Goal: Task Accomplishment & Management: Use online tool/utility

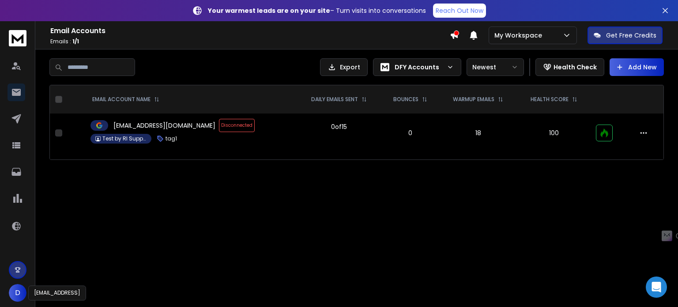
click at [25, 291] on span "D" at bounding box center [18, 293] width 18 height 18
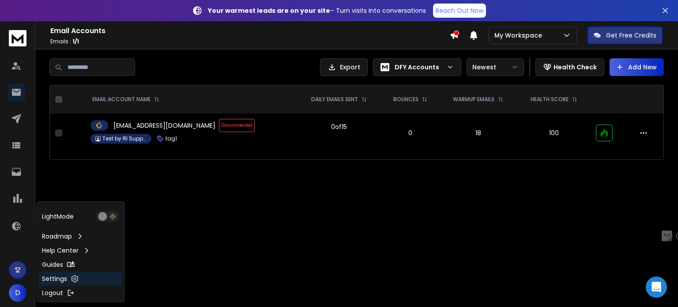
click at [73, 280] on icon at bounding box center [74, 278] width 7 height 7
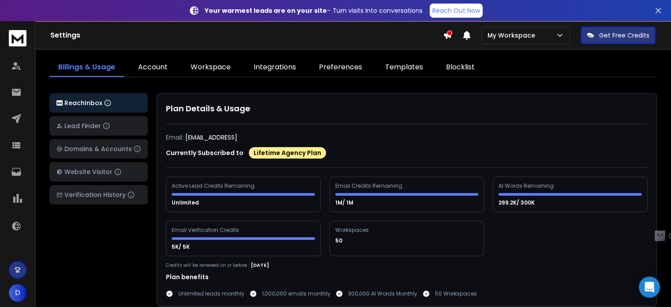
click at [270, 65] on link "Integrations" at bounding box center [275, 67] width 60 height 19
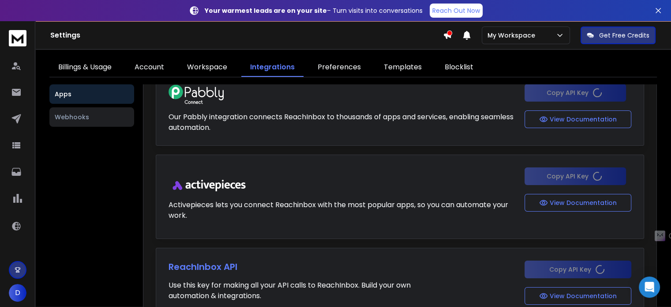
scroll to position [234, 0]
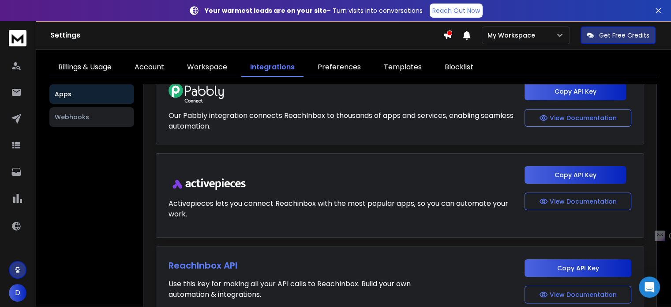
click at [556, 260] on button "Copy API Key" at bounding box center [577, 268] width 107 height 18
